Goal: Task Accomplishment & Management: Manage account settings

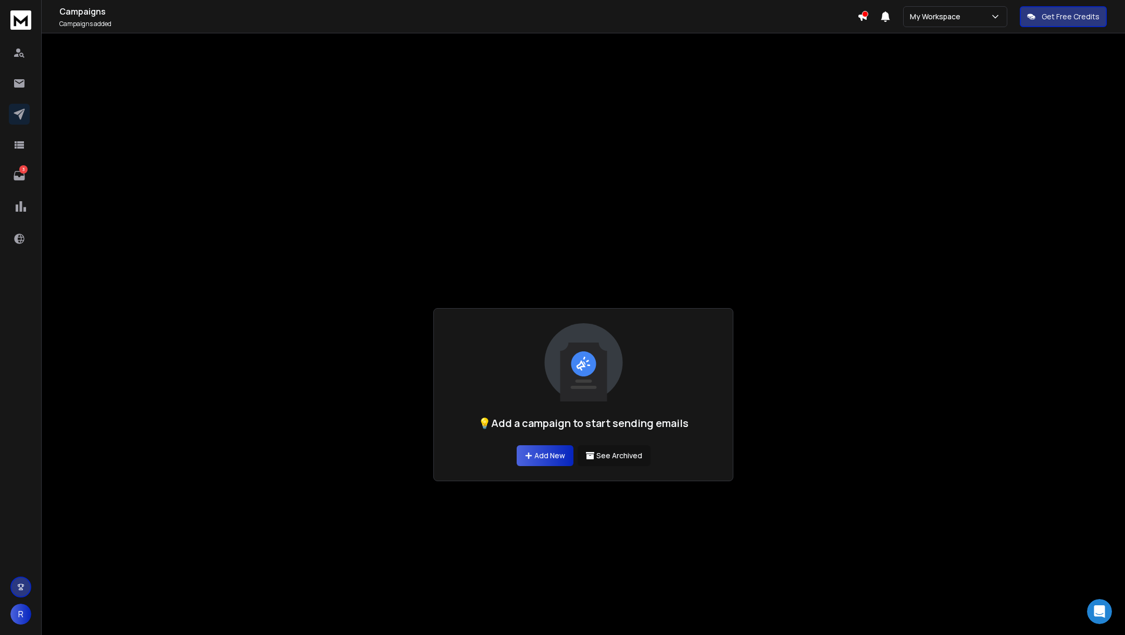
click at [956, 33] on div "💡Add a campaign to start sending emails Add New See Archived" at bounding box center [584, 360] width 1084 height 655
click at [951, 16] on p "My Workspace" at bounding box center [937, 16] width 55 height 10
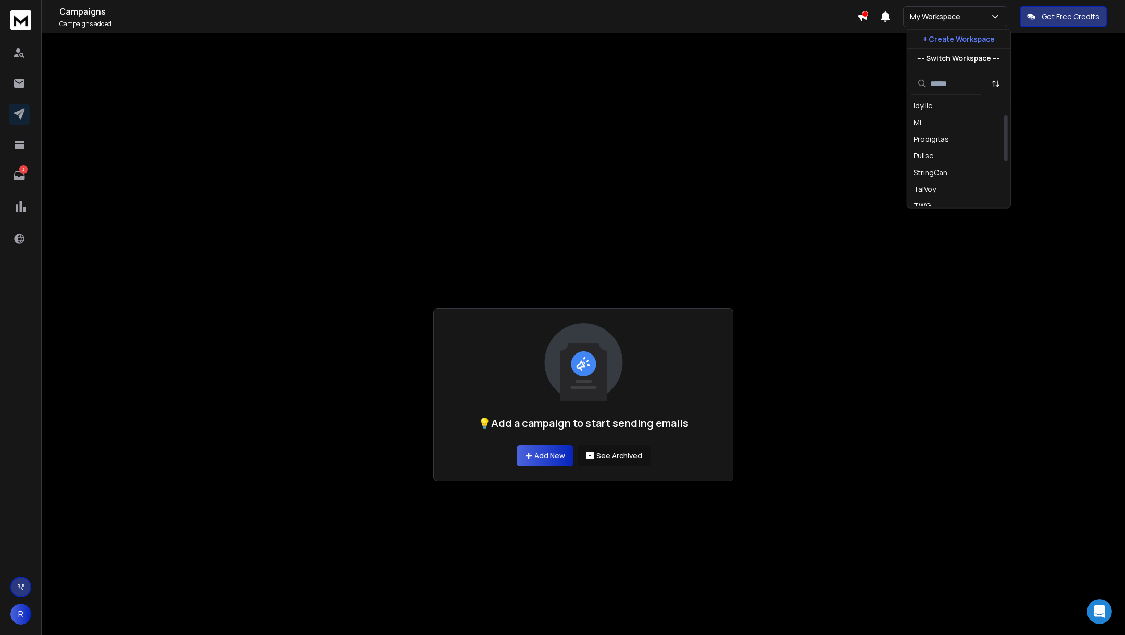
scroll to position [94, 0]
click at [932, 117] on div "MI" at bounding box center [959, 116] width 99 height 17
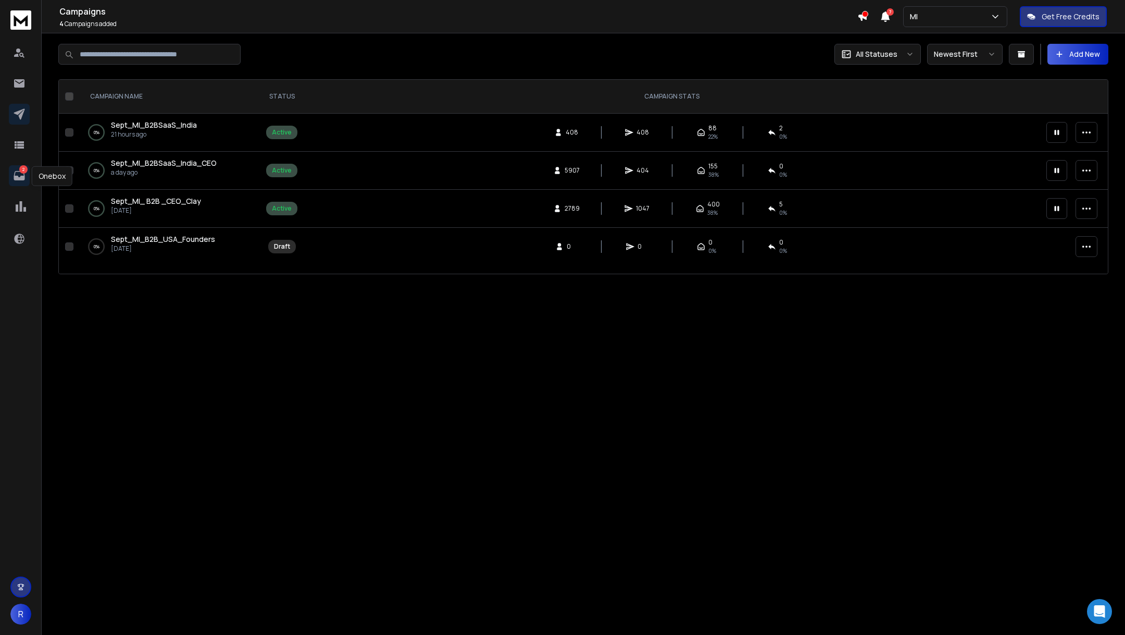
click at [27, 177] on link "2" at bounding box center [19, 175] width 21 height 21
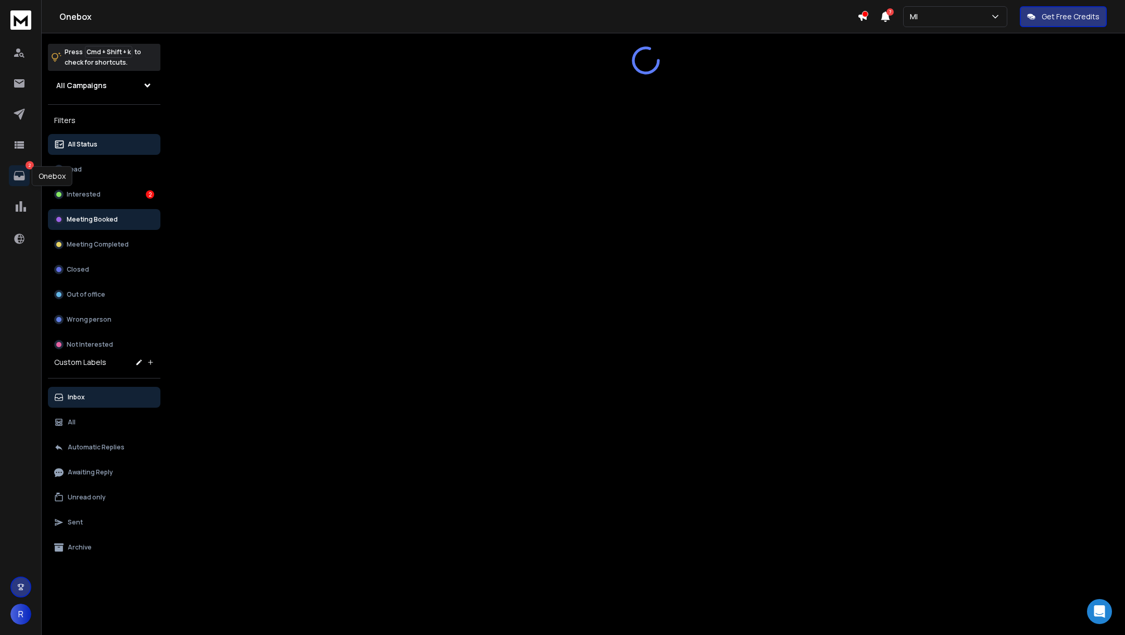
click at [83, 211] on div "All Status Lead Interested 2 Meeting Booked Meeting Completed Closed Out of off…" at bounding box center [104, 244] width 113 height 221
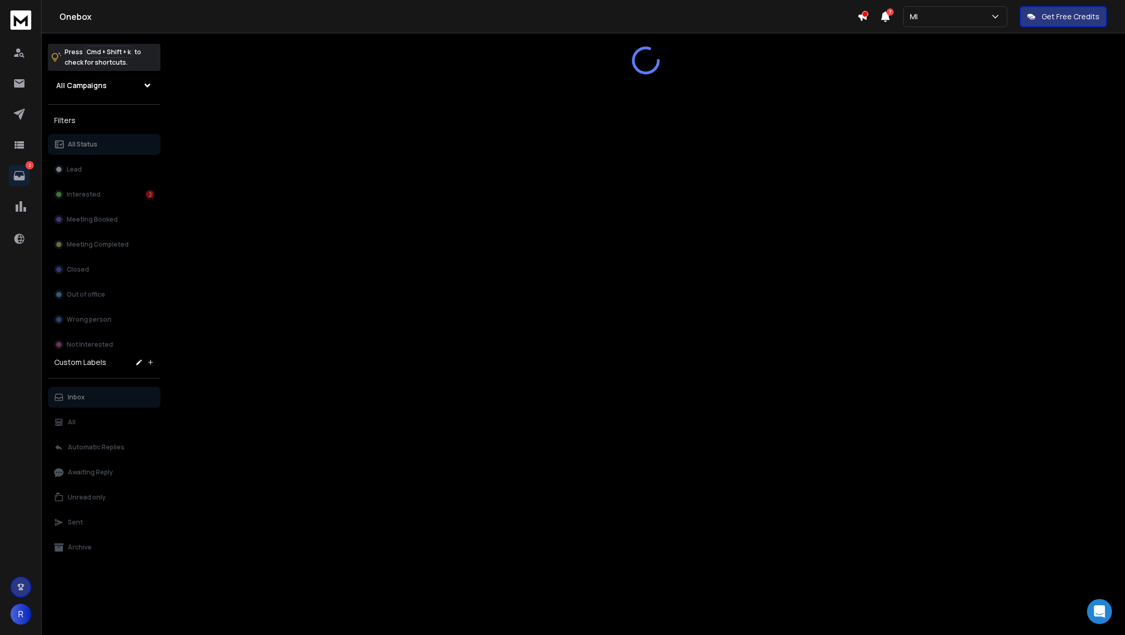
click at [83, 195] on div "All Status Lead Interested 2 Meeting Booked Meeting Completed Closed Out of off…" at bounding box center [104, 244] width 113 height 221
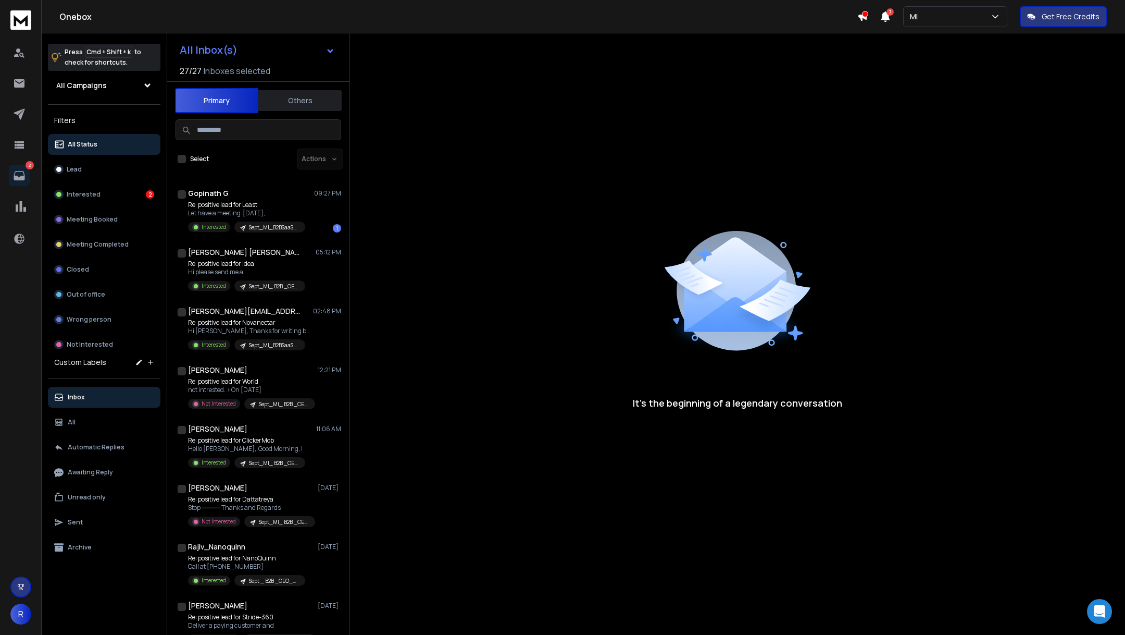
click at [86, 196] on p "Interested" at bounding box center [84, 194] width 34 height 8
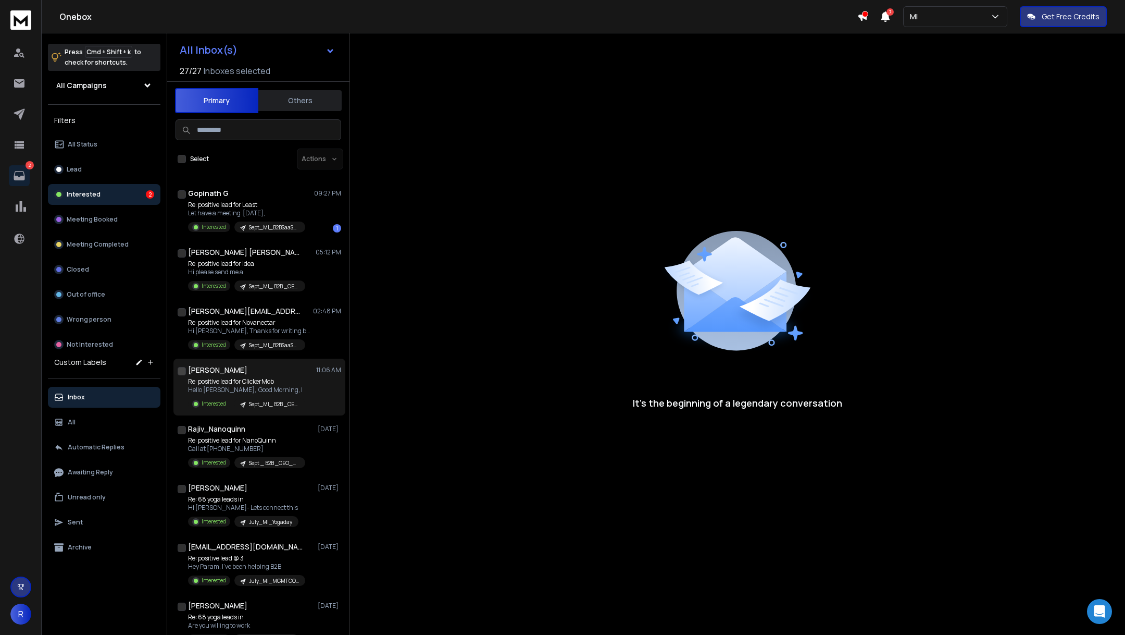
click at [236, 379] on p "Re: positive lead for ClickerMob" at bounding box center [246, 381] width 117 height 8
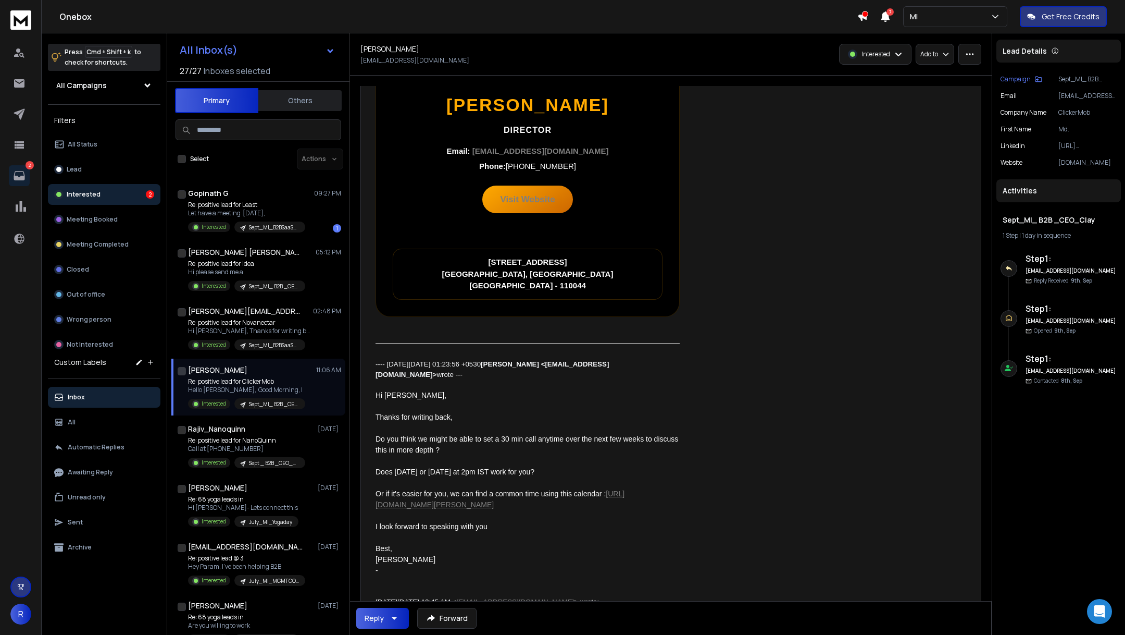
scroll to position [326, 0]
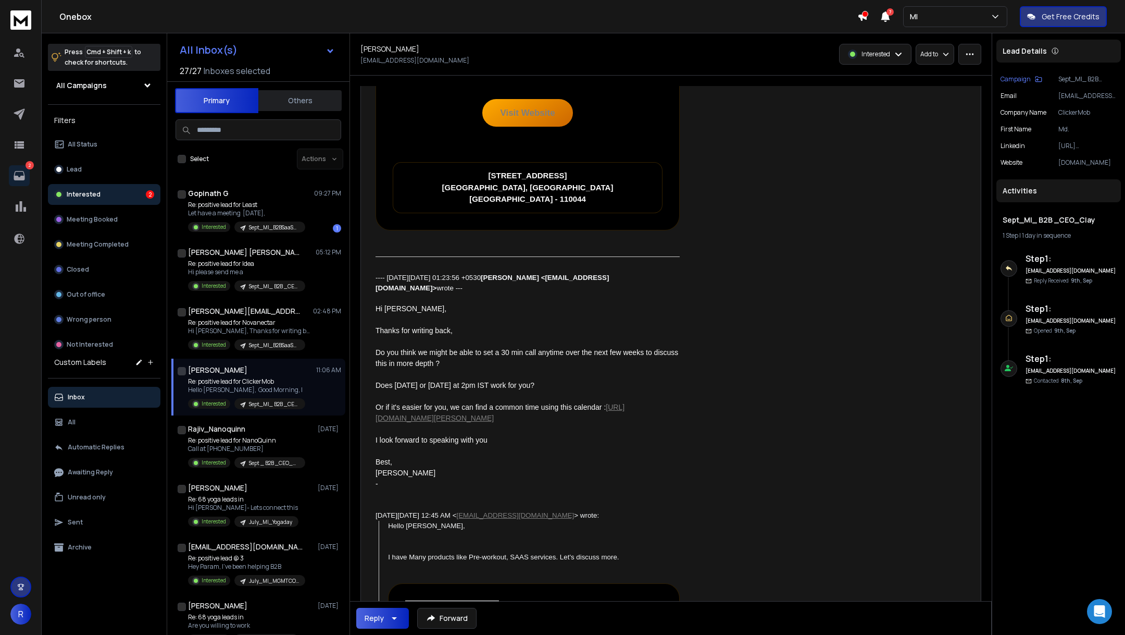
click at [454, 419] on link "https://cal.com/rishabh-ambasta-7bobvb/30min" at bounding box center [500, 412] width 249 height 19
